Goal: Task Accomplishment & Management: Complete application form

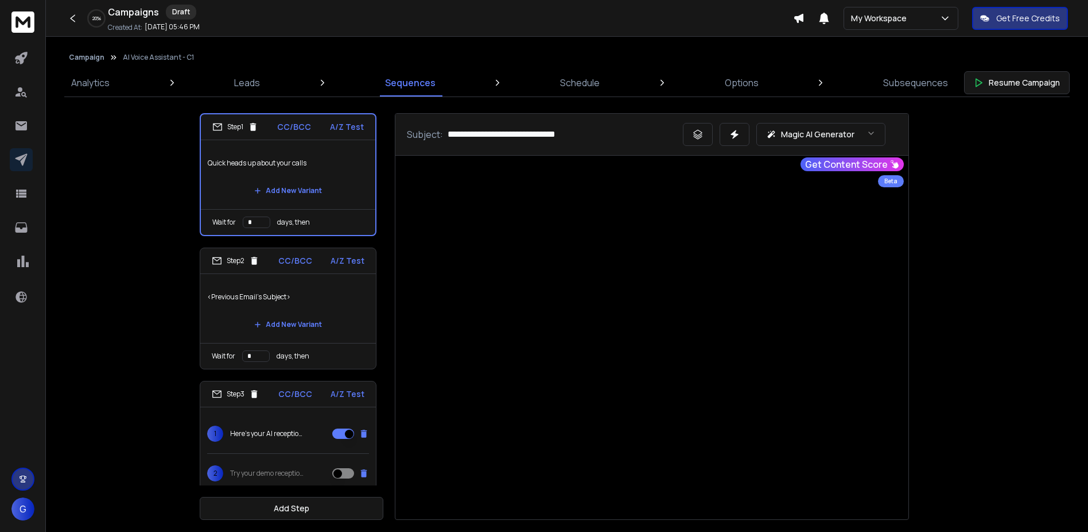
scroll to position [4, 0]
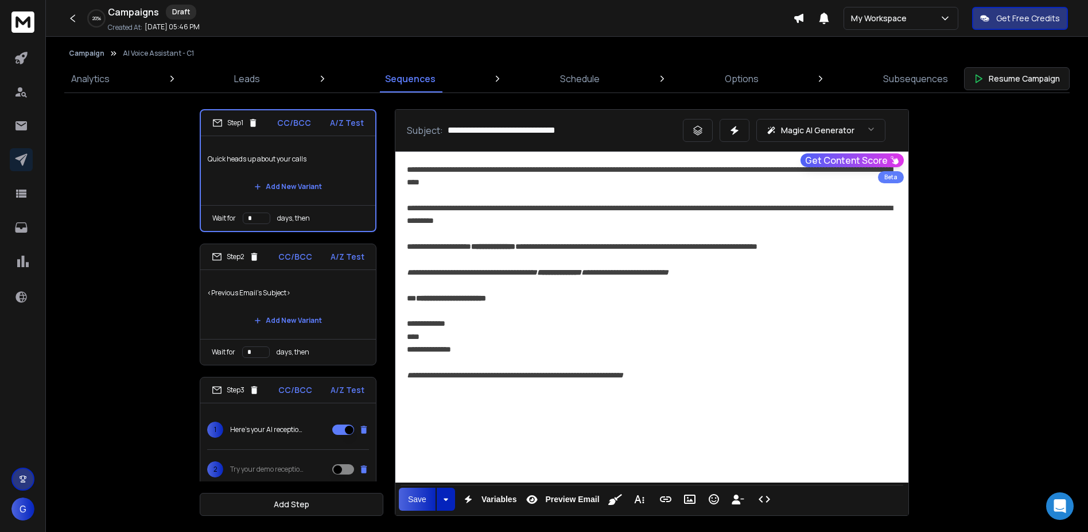
click at [975, 249] on div "**********" at bounding box center [567, 312] width 1006 height 416
click at [75, 20] on icon at bounding box center [73, 18] width 10 height 10
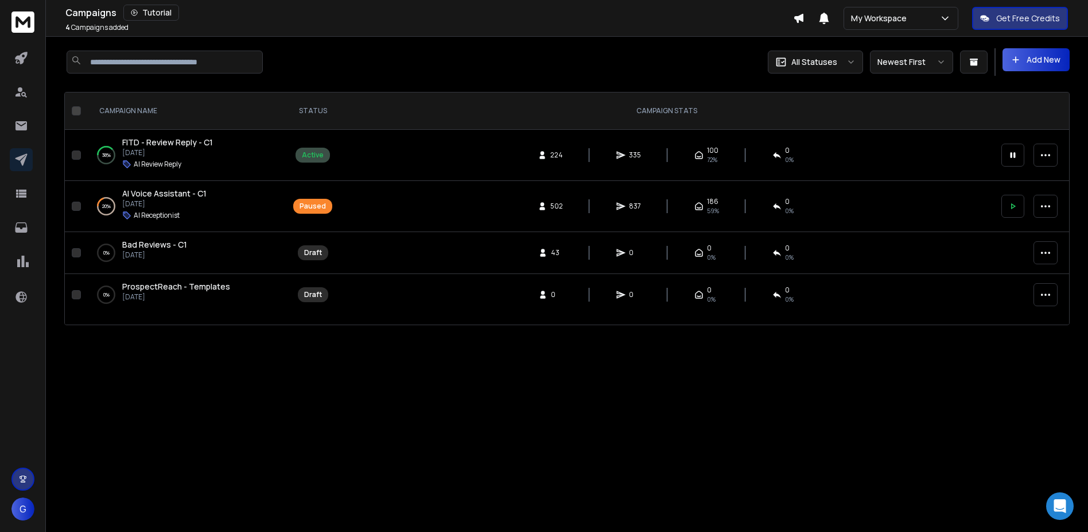
click at [152, 197] on span "AI Voice Assistant - C1" at bounding box center [164, 193] width 84 height 11
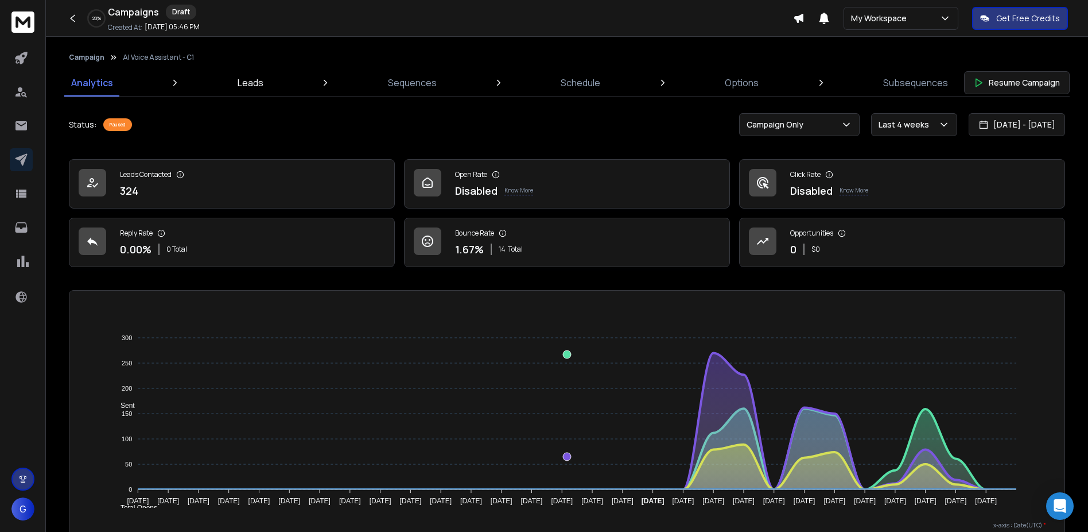
click at [255, 89] on p "Leads" at bounding box center [251, 83] width 26 height 14
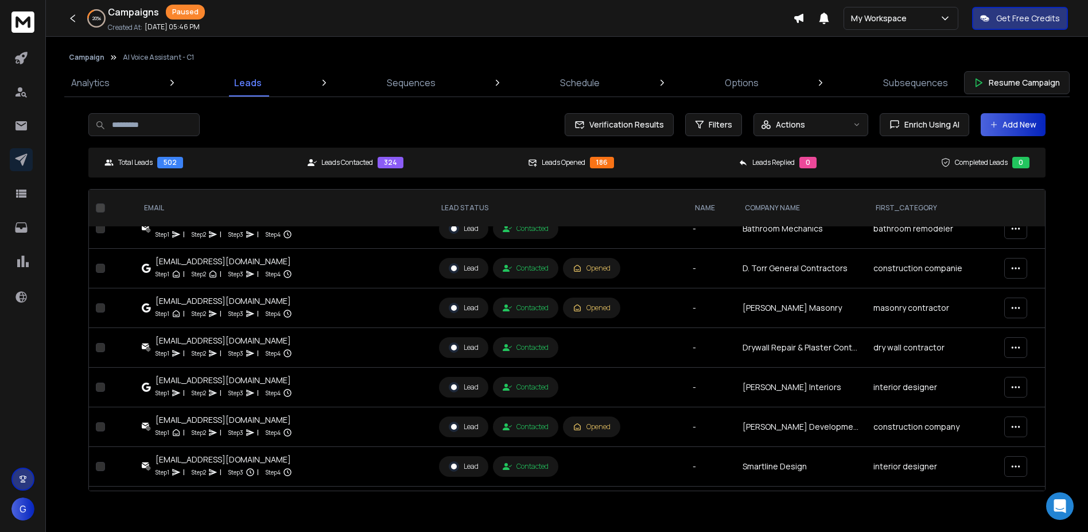
scroll to position [3864, 0]
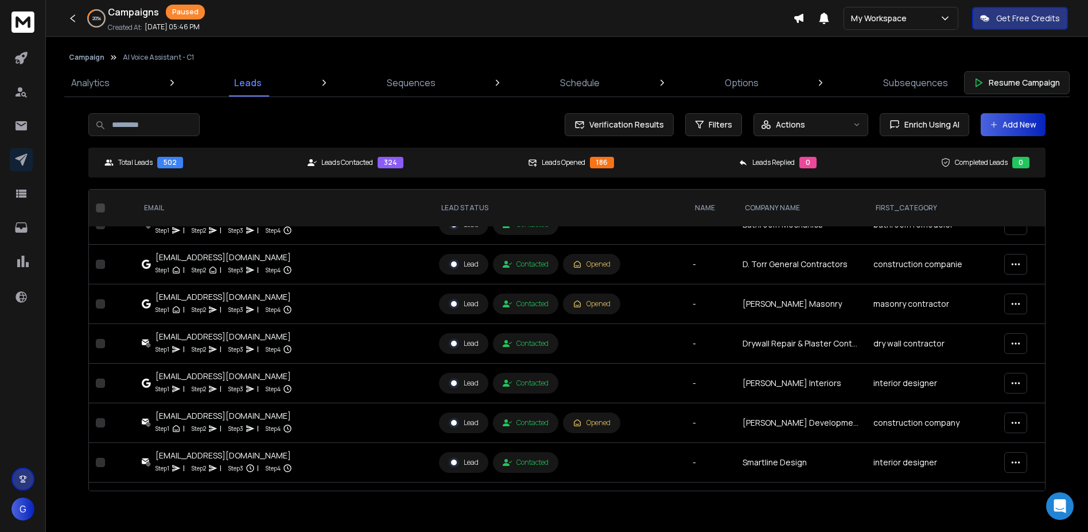
click at [1006, 379] on button "button" at bounding box center [1016, 383] width 23 height 21
click at [912, 378] on td "interior designer" at bounding box center [932, 383] width 131 height 40
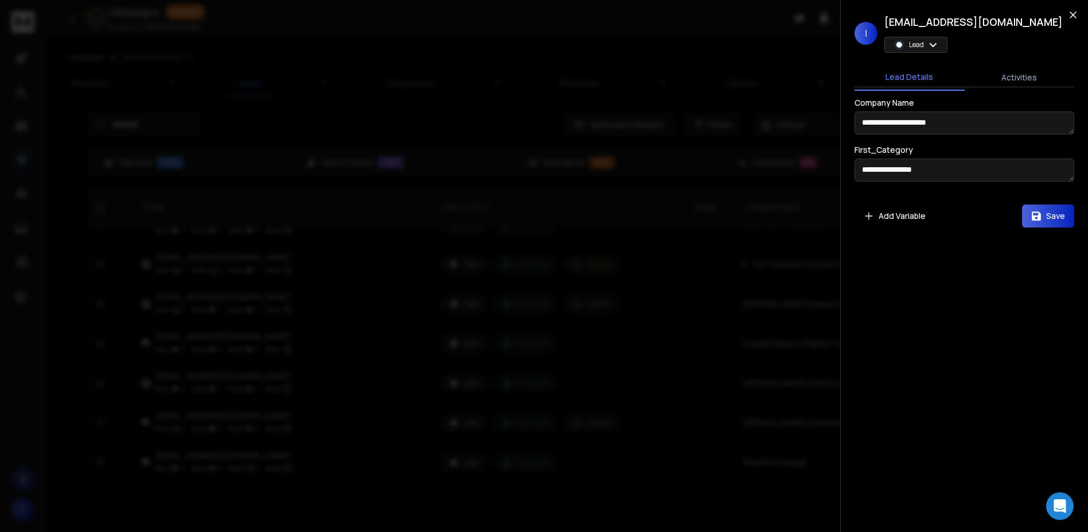
click at [1076, 13] on icon "button" at bounding box center [1073, 14] width 11 height 11
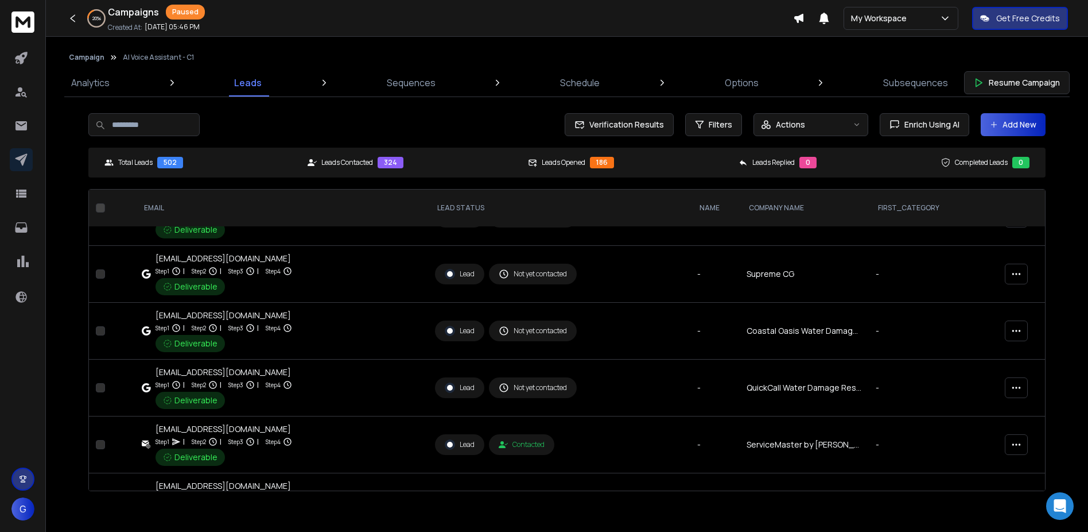
scroll to position [12725, 0]
click at [942, 339] on td "-" at bounding box center [933, 329] width 129 height 57
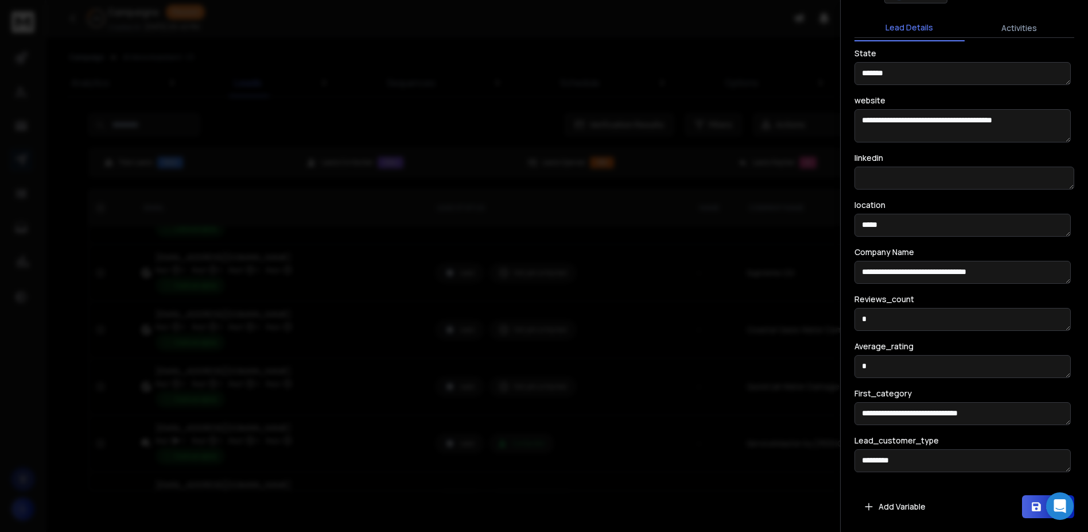
scroll to position [0, 0]
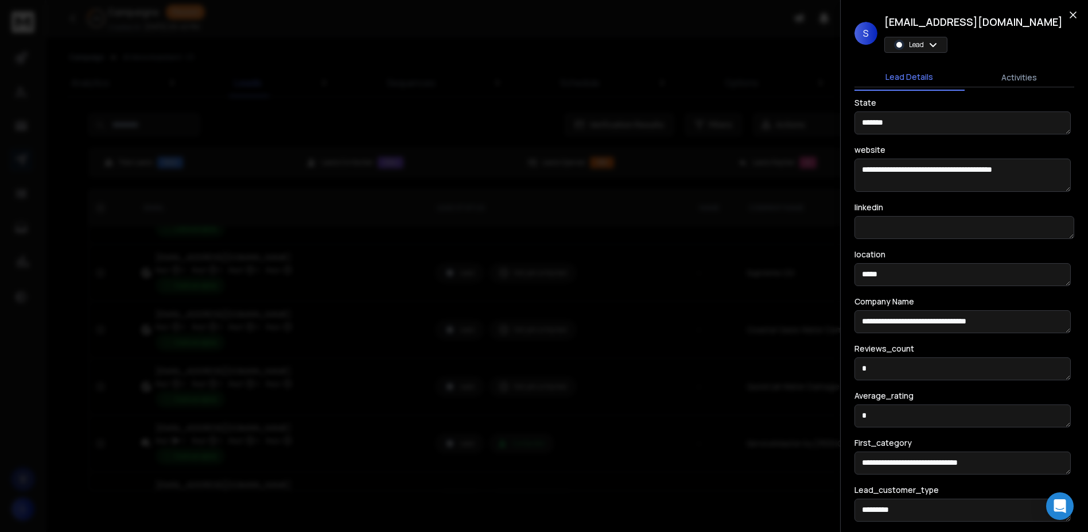
click at [1071, 15] on icon "button" at bounding box center [1073, 14] width 11 height 11
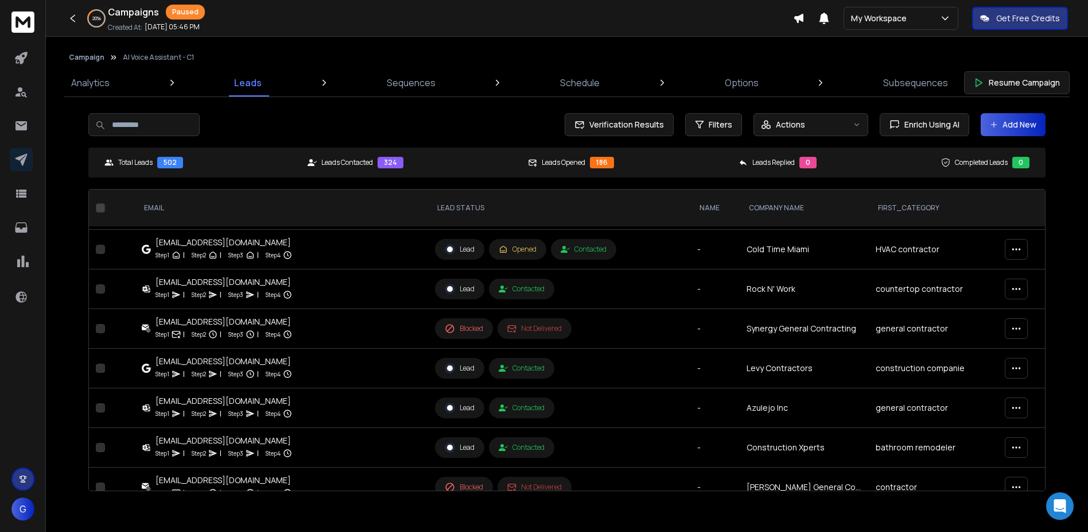
scroll to position [9994, 0]
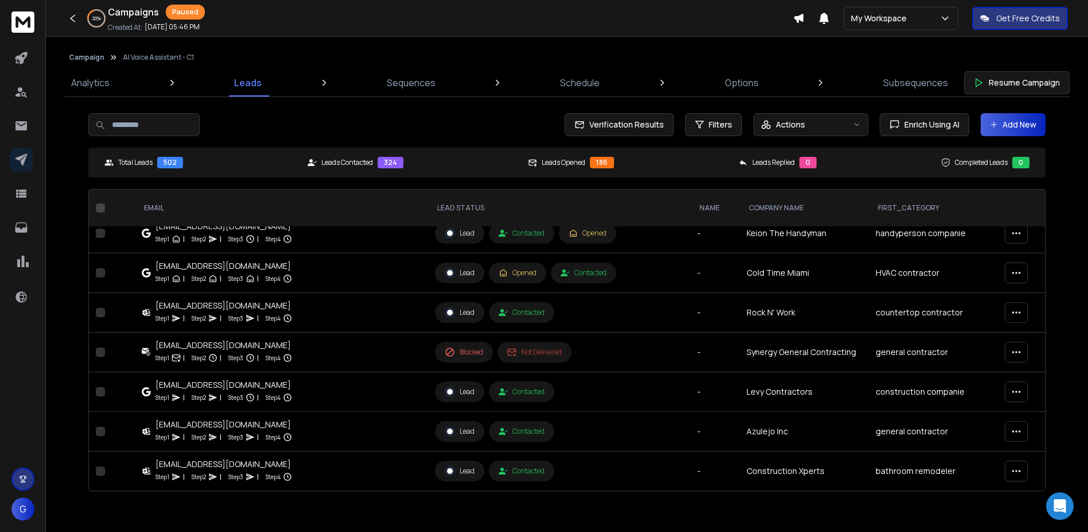
click at [891, 315] on td "countertop contractor" at bounding box center [933, 313] width 129 height 40
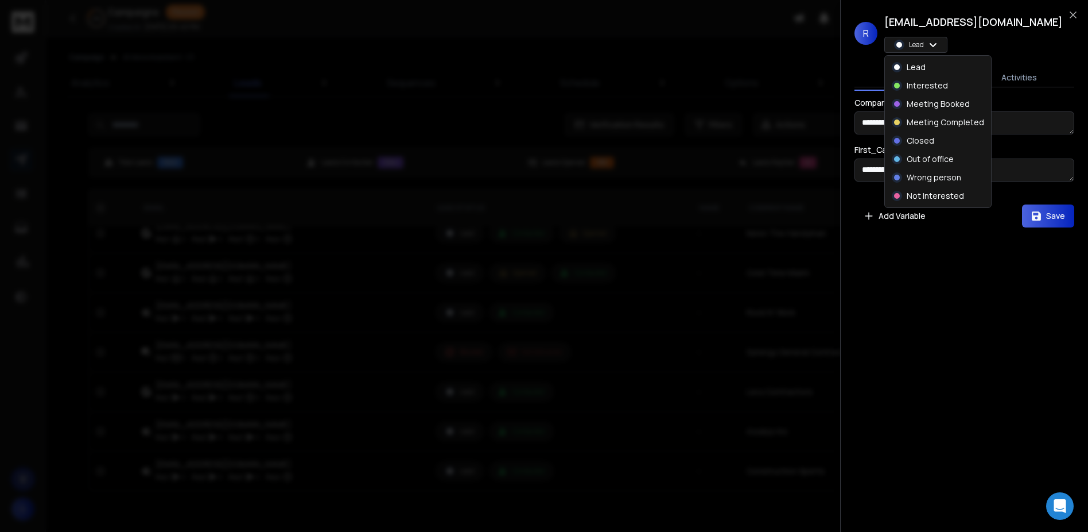
click at [936, 45] on body "ReferralStack Unlock AI-powered affiliate growth Lifetime Deals available! Clai…" at bounding box center [544, 266] width 1088 height 532
click at [1026, 52] on div at bounding box center [544, 266] width 1088 height 532
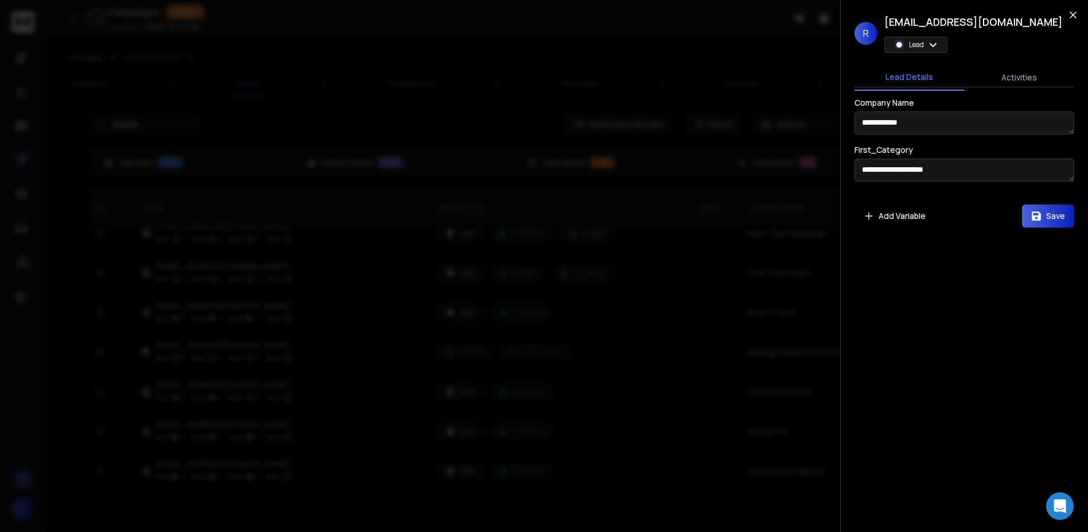
click at [1072, 16] on icon "button" at bounding box center [1074, 15] width 6 height 6
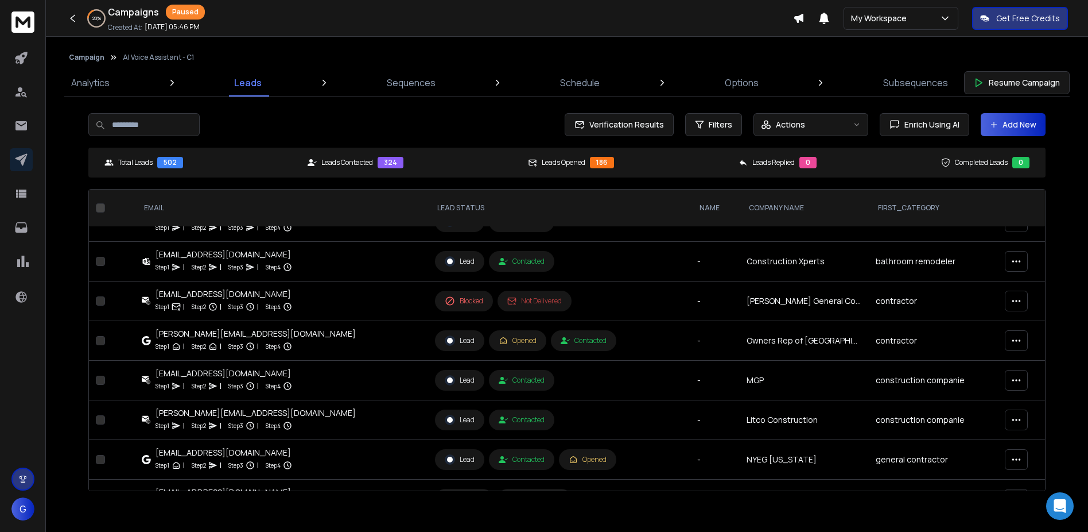
scroll to position [10205, 0]
click at [909, 372] on td "construction companie" at bounding box center [933, 379] width 129 height 40
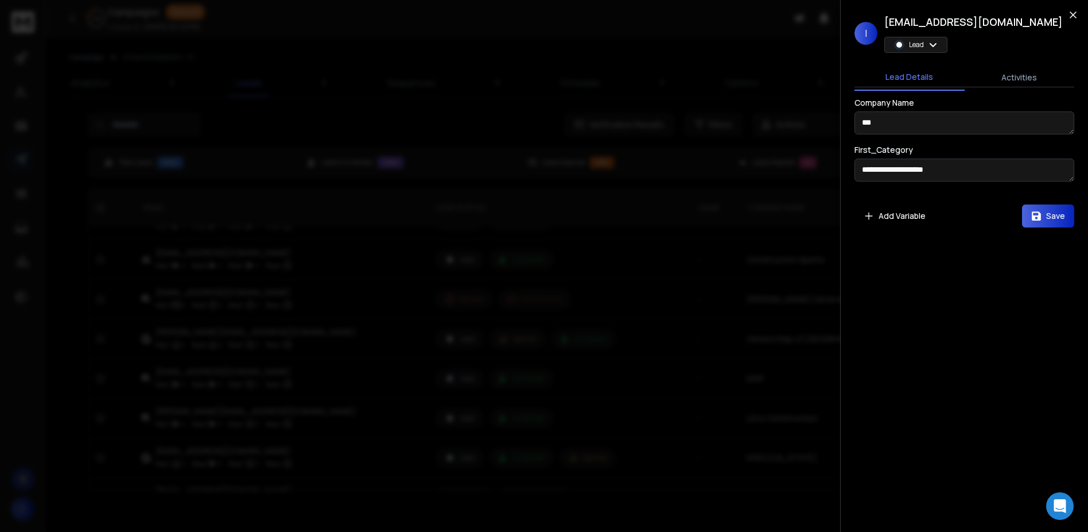
click at [1075, 17] on icon "button" at bounding box center [1074, 15] width 6 height 6
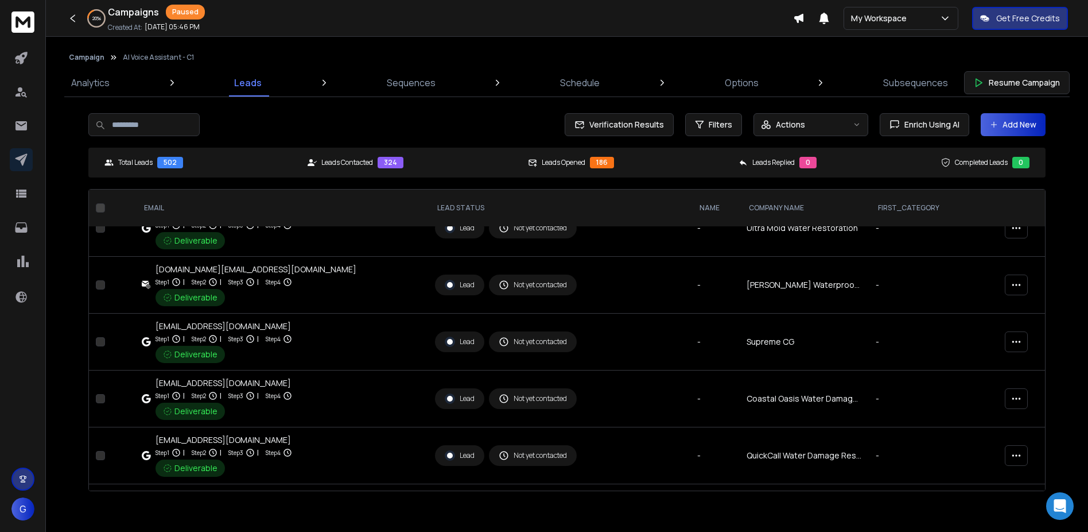
scroll to position [12681, 0]
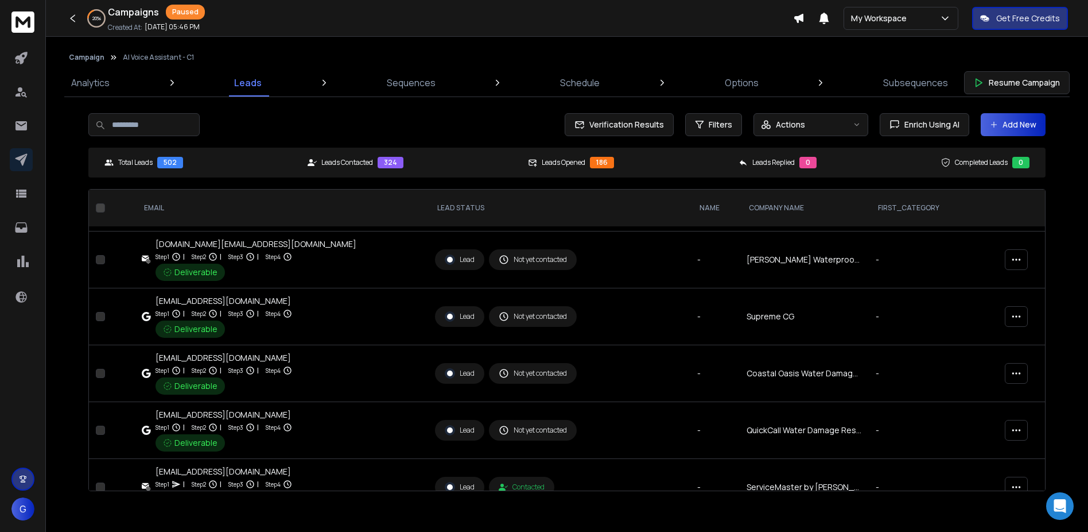
click at [907, 274] on td "-" at bounding box center [933, 259] width 129 height 57
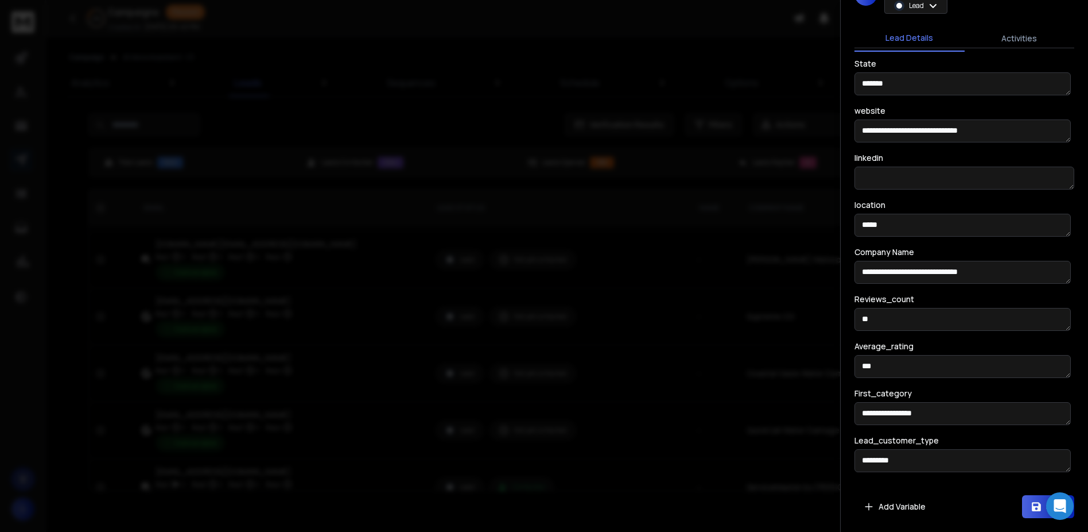
scroll to position [0, 0]
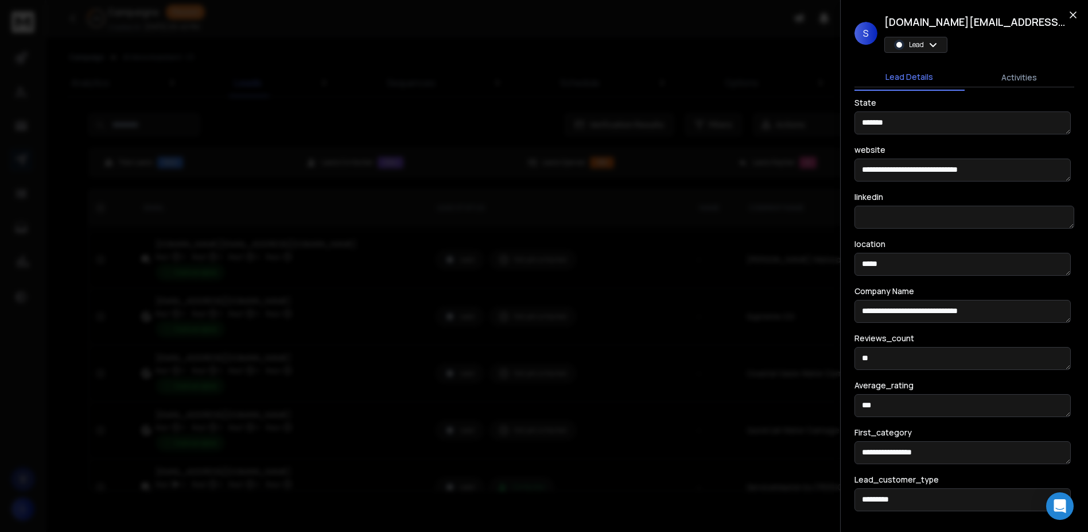
click at [1069, 13] on icon "button" at bounding box center [1073, 14] width 11 height 11
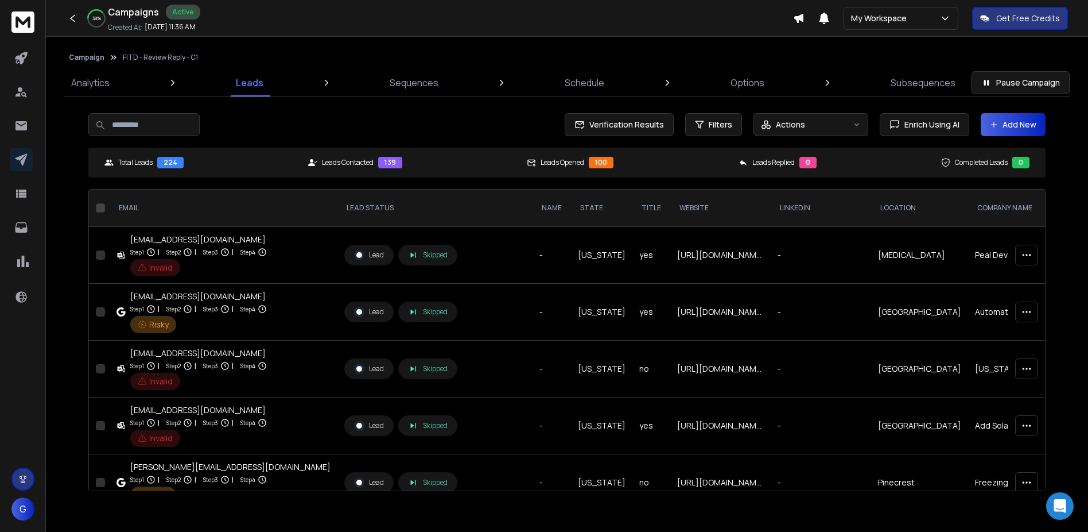
click at [1028, 125] on button "Add New" at bounding box center [1013, 124] width 65 height 23
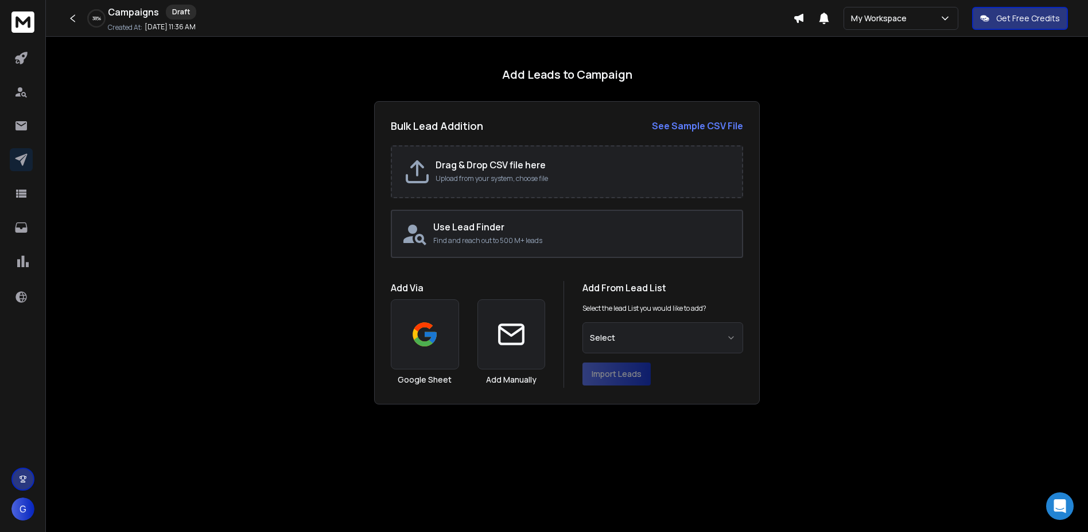
click at [525, 172] on div "Drag & Drop CSV file here Upload from your system, choose file" at bounding box center [583, 172] width 295 height 28
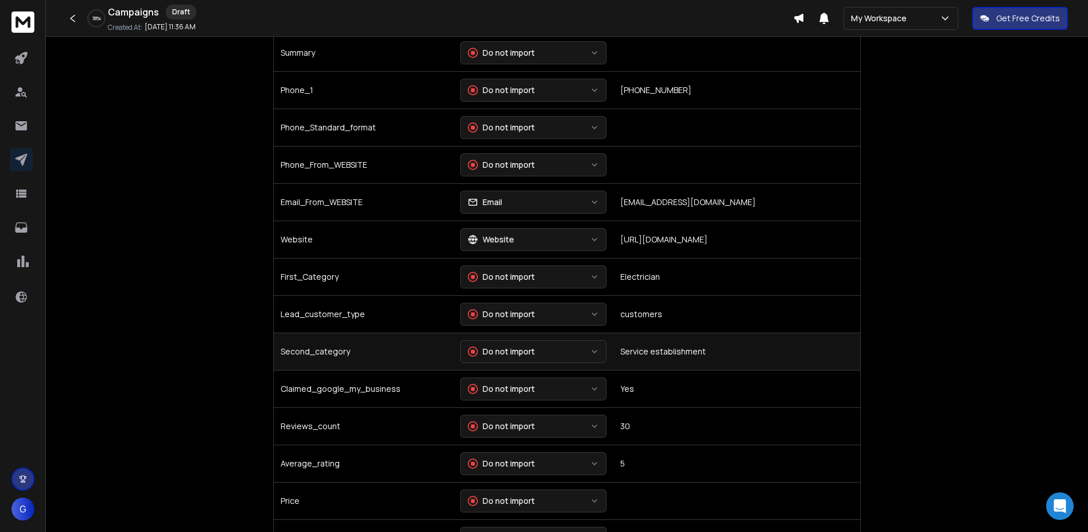
scroll to position [568, 0]
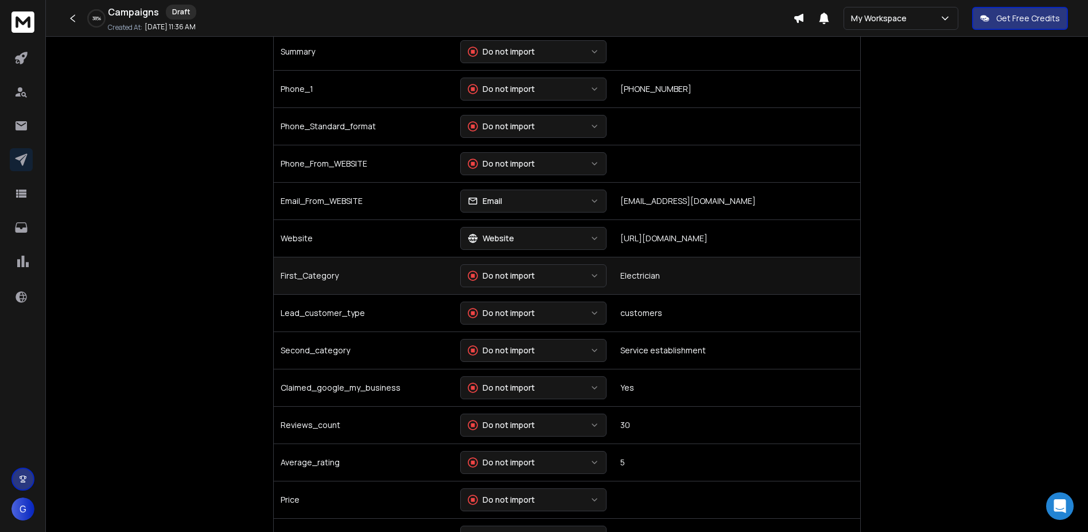
click at [526, 274] on div "Do not import" at bounding box center [501, 275] width 67 height 11
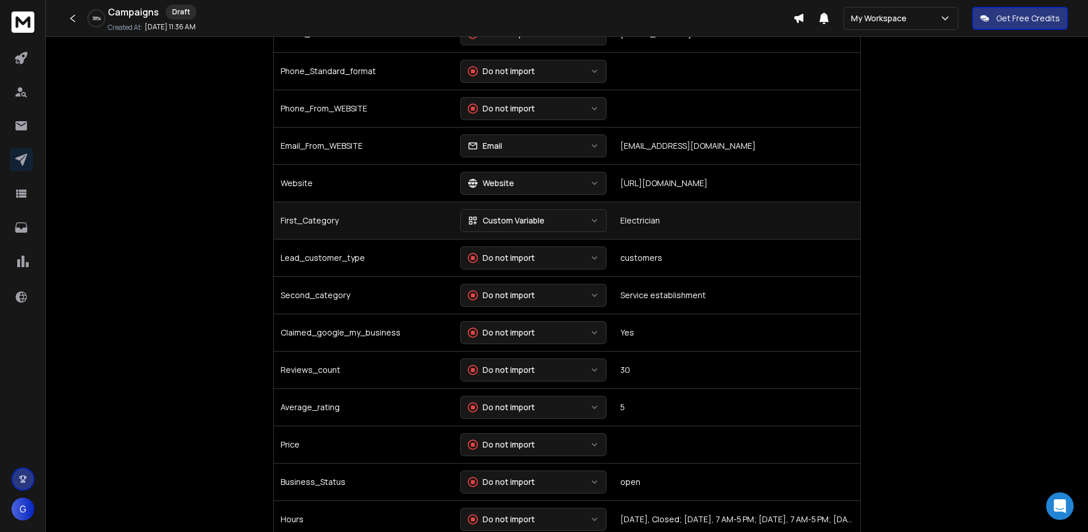
scroll to position [626, 0]
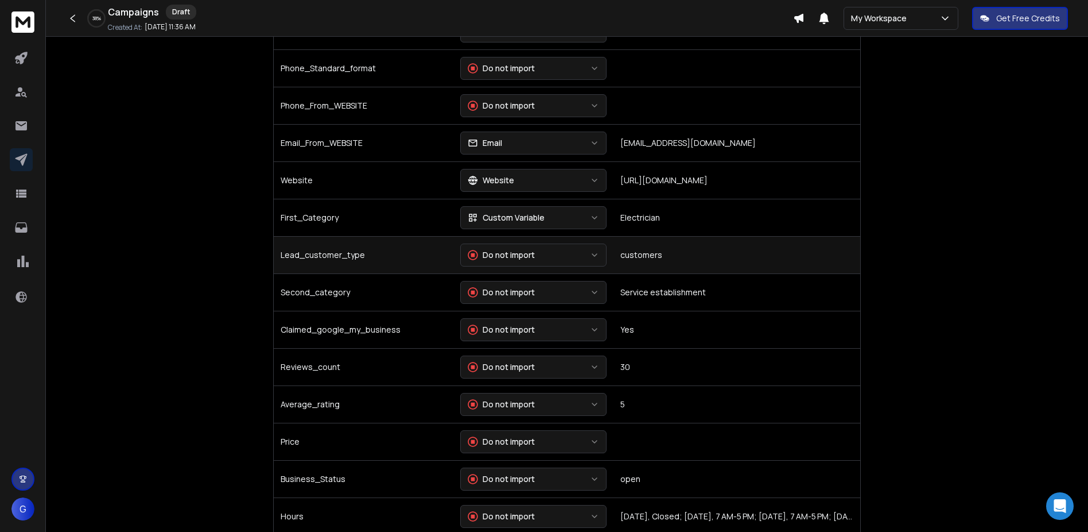
click at [524, 253] on div "Do not import" at bounding box center [501, 254] width 67 height 11
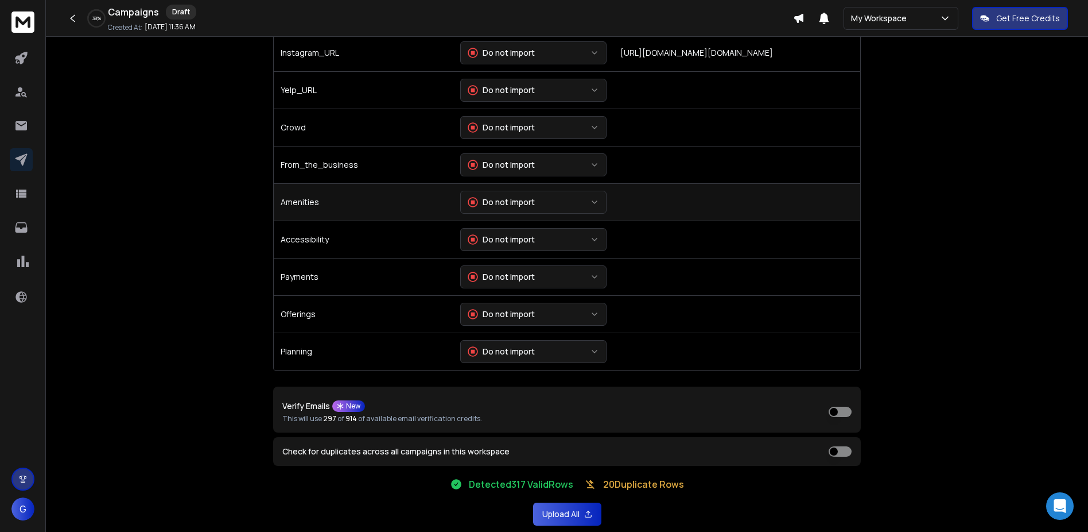
scroll to position [2173, 0]
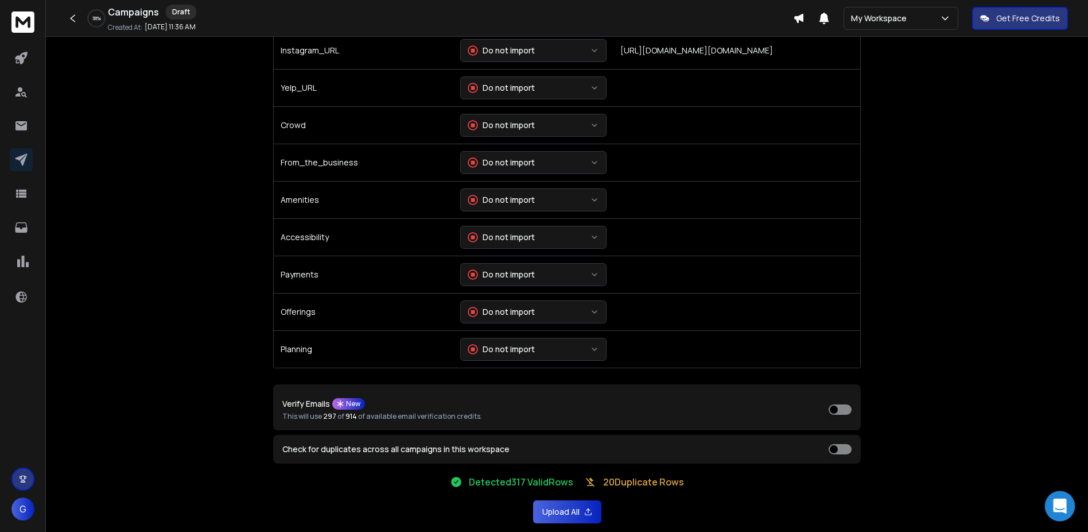
click at [1061, 503] on icon "Open Intercom Messenger" at bounding box center [1059, 505] width 13 height 15
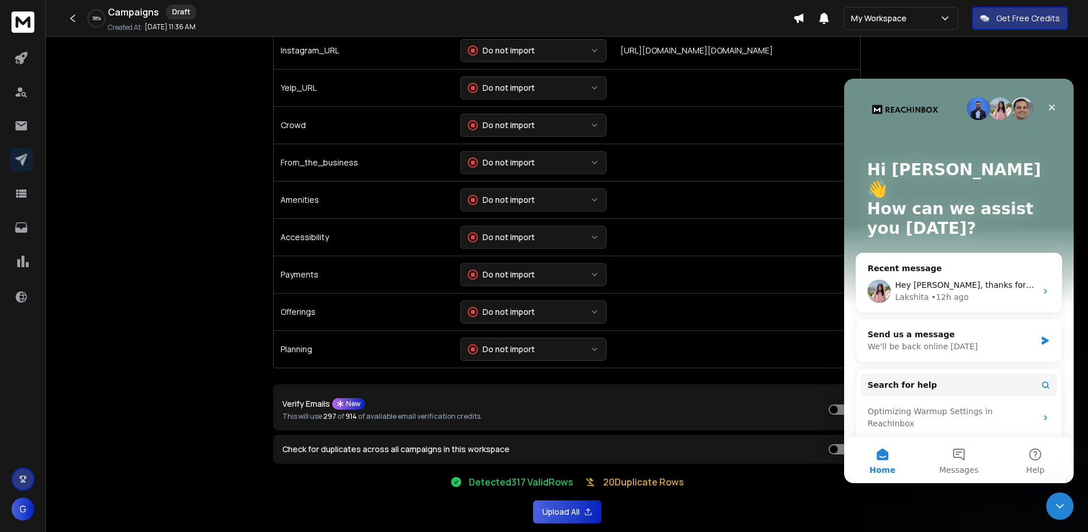
scroll to position [0, 0]
click at [964, 291] on div "Lakshita • 12h ago" at bounding box center [965, 297] width 141 height 12
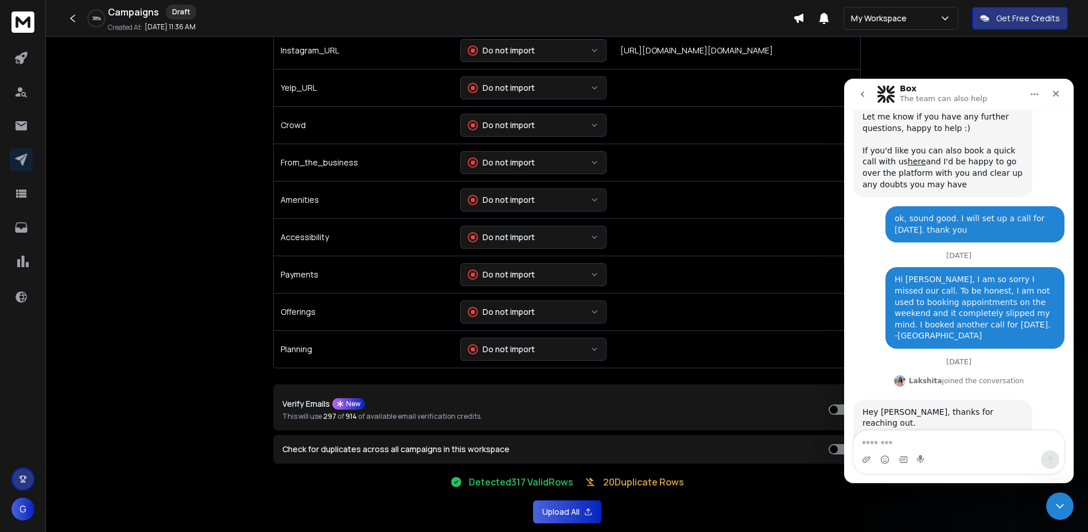
scroll to position [597, 0]
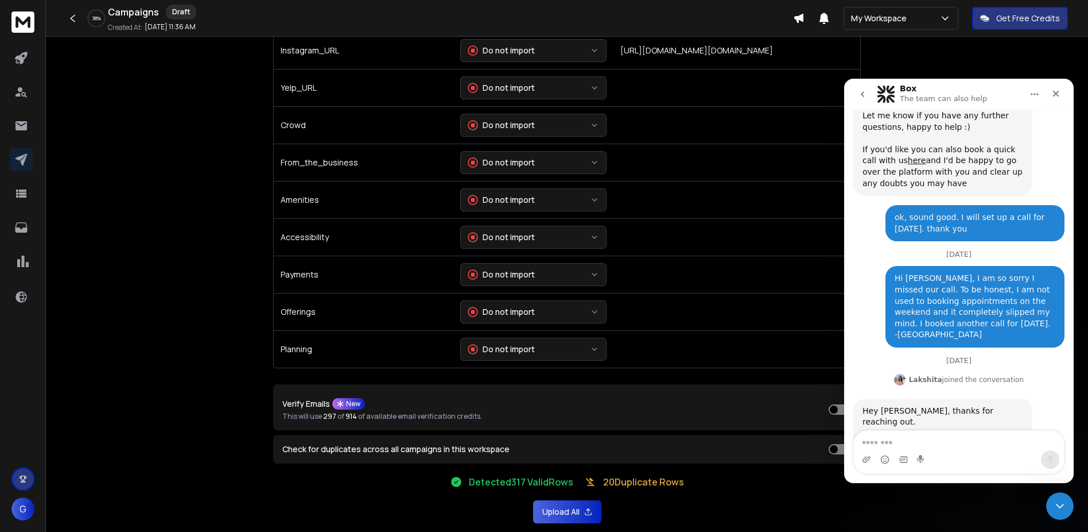
click at [952, 450] on div "Intercom messenger" at bounding box center [959, 459] width 210 height 18
click at [930, 452] on div "Intercom messenger" at bounding box center [959, 459] width 210 height 18
click at [926, 447] on textarea "Message…" at bounding box center [959, 441] width 210 height 20
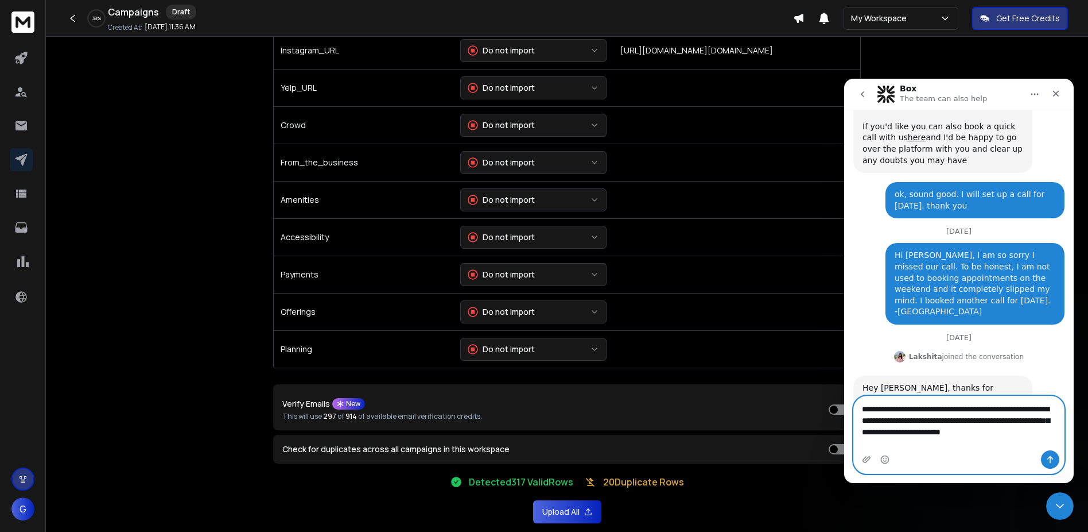
scroll to position [631, 0]
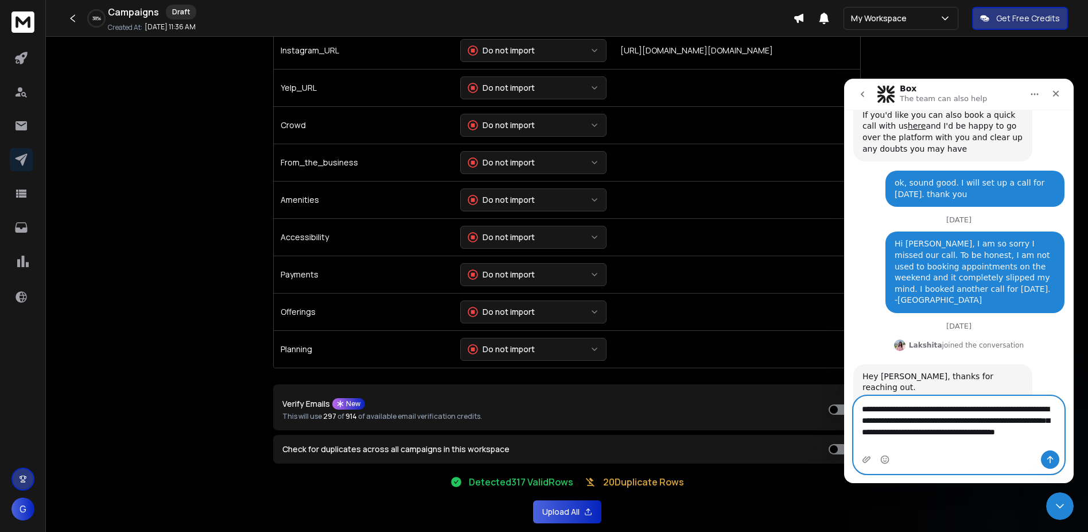
type textarea "**********"
click at [1047, 453] on button "Send a message…" at bounding box center [1050, 459] width 18 height 18
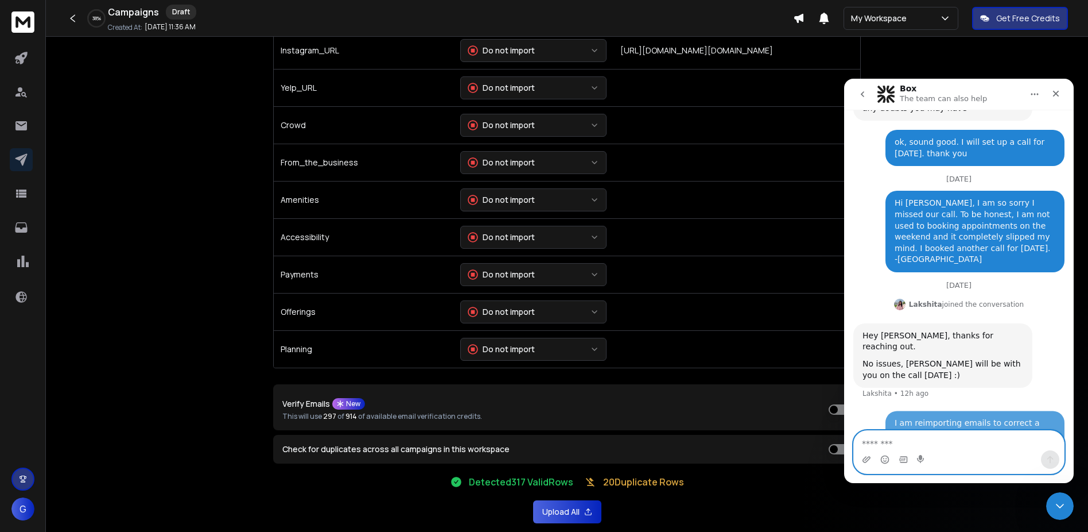
scroll to position [676, 0]
